Goal: Task Accomplishment & Management: Complete application form

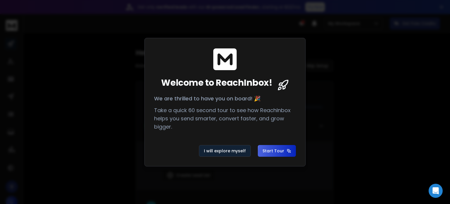
click at [217, 154] on button "I will explore myself" at bounding box center [225, 151] width 52 height 12
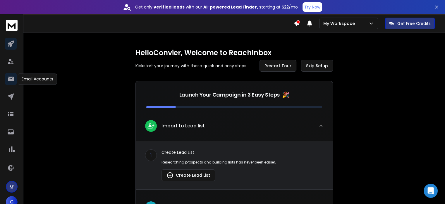
click at [8, 78] on icon at bounding box center [10, 78] width 7 height 7
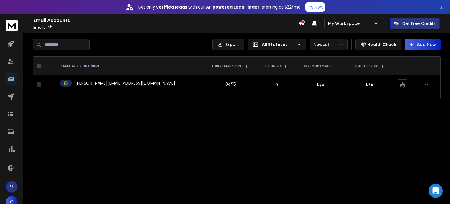
click at [400, 83] on icon at bounding box center [402, 85] width 5 height 6
click at [10, 95] on icon at bounding box center [11, 96] width 6 height 6
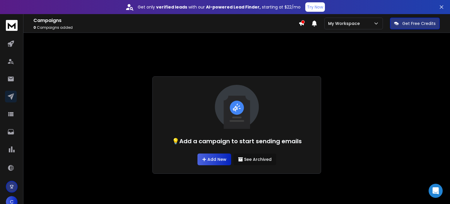
click at [211, 158] on link "Add New" at bounding box center [214, 159] width 34 height 12
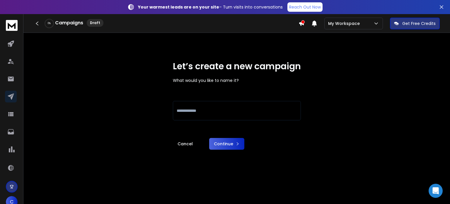
click at [216, 112] on input at bounding box center [237, 110] width 128 height 19
click at [213, 109] on input "**********" at bounding box center [237, 110] width 128 height 19
click at [230, 112] on input "**********" at bounding box center [237, 110] width 128 height 19
click at [200, 110] on input "**********" at bounding box center [237, 110] width 128 height 19
click at [259, 119] on input "**********" at bounding box center [237, 110] width 128 height 19
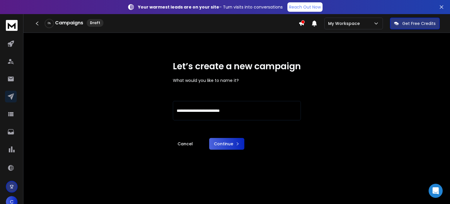
type input "**********"
click at [222, 143] on button "Continue" at bounding box center [226, 144] width 35 height 12
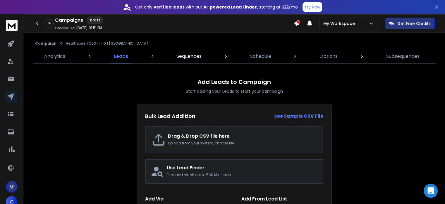
click at [190, 55] on p "Sequences" at bounding box center [189, 56] width 25 height 7
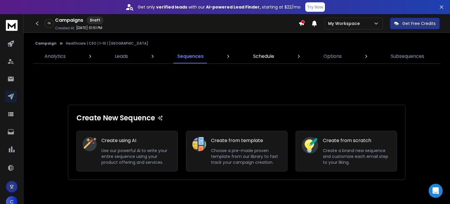
click at [257, 55] on p "Schedule" at bounding box center [263, 56] width 21 height 7
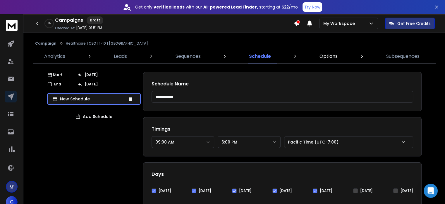
click at [327, 56] on p "Options" at bounding box center [329, 56] width 18 height 7
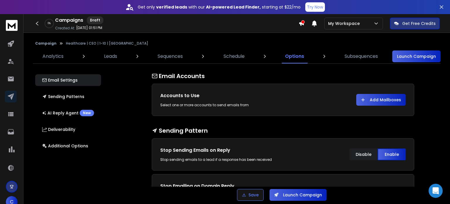
click at [367, 97] on button "Add Mailboxes" at bounding box center [380, 100] width 49 height 12
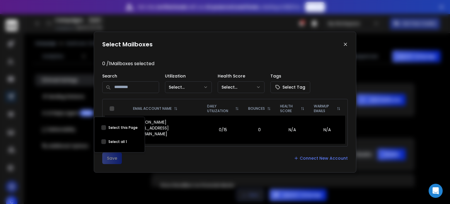
click at [104, 126] on button "Select this Page" at bounding box center [103, 127] width 5 height 5
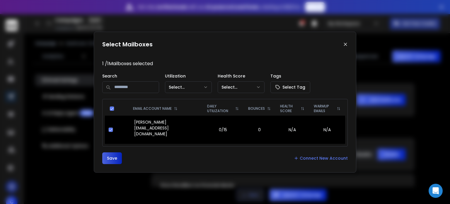
click at [117, 153] on button "Save" at bounding box center [112, 158] width 20 height 12
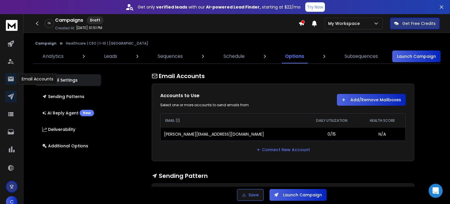
click at [12, 76] on icon at bounding box center [10, 78] width 7 height 7
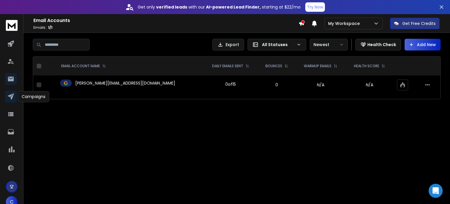
click at [11, 95] on icon at bounding box center [11, 96] width 6 height 6
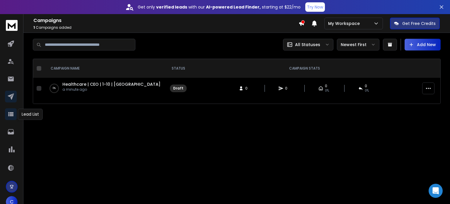
click at [11, 114] on icon at bounding box center [10, 114] width 5 height 4
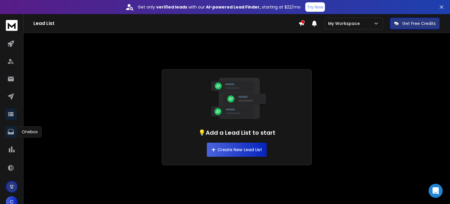
click at [10, 129] on icon at bounding box center [11, 131] width 6 height 5
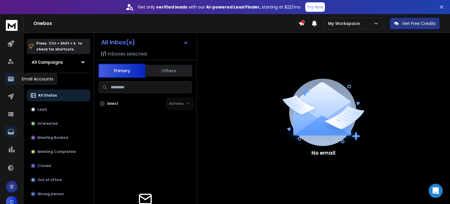
click at [7, 83] on link at bounding box center [11, 79] width 12 height 12
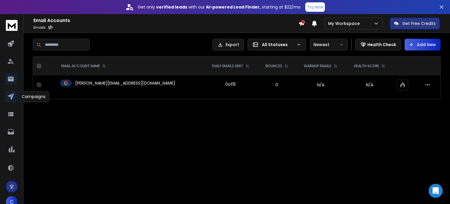
click at [15, 94] on link at bounding box center [11, 96] width 12 height 12
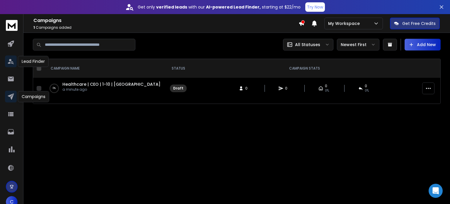
click at [11, 61] on icon at bounding box center [10, 61] width 7 height 7
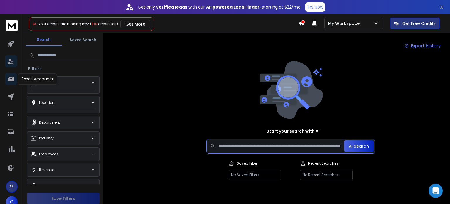
click at [9, 84] on link at bounding box center [11, 79] width 12 height 12
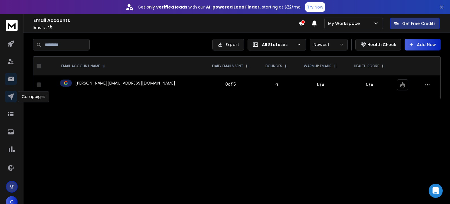
click at [10, 91] on link at bounding box center [11, 96] width 12 height 12
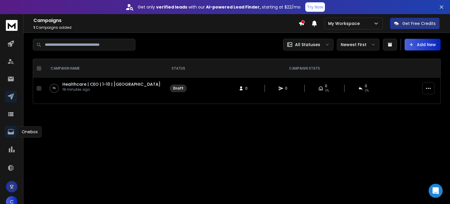
click at [12, 129] on icon at bounding box center [10, 131] width 7 height 7
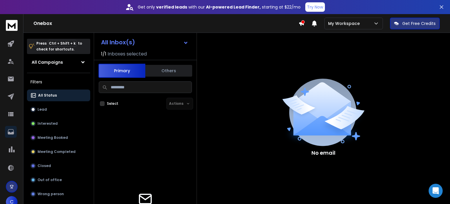
click at [5, 126] on link at bounding box center [11, 132] width 12 height 12
